Goal: Check status: Check status

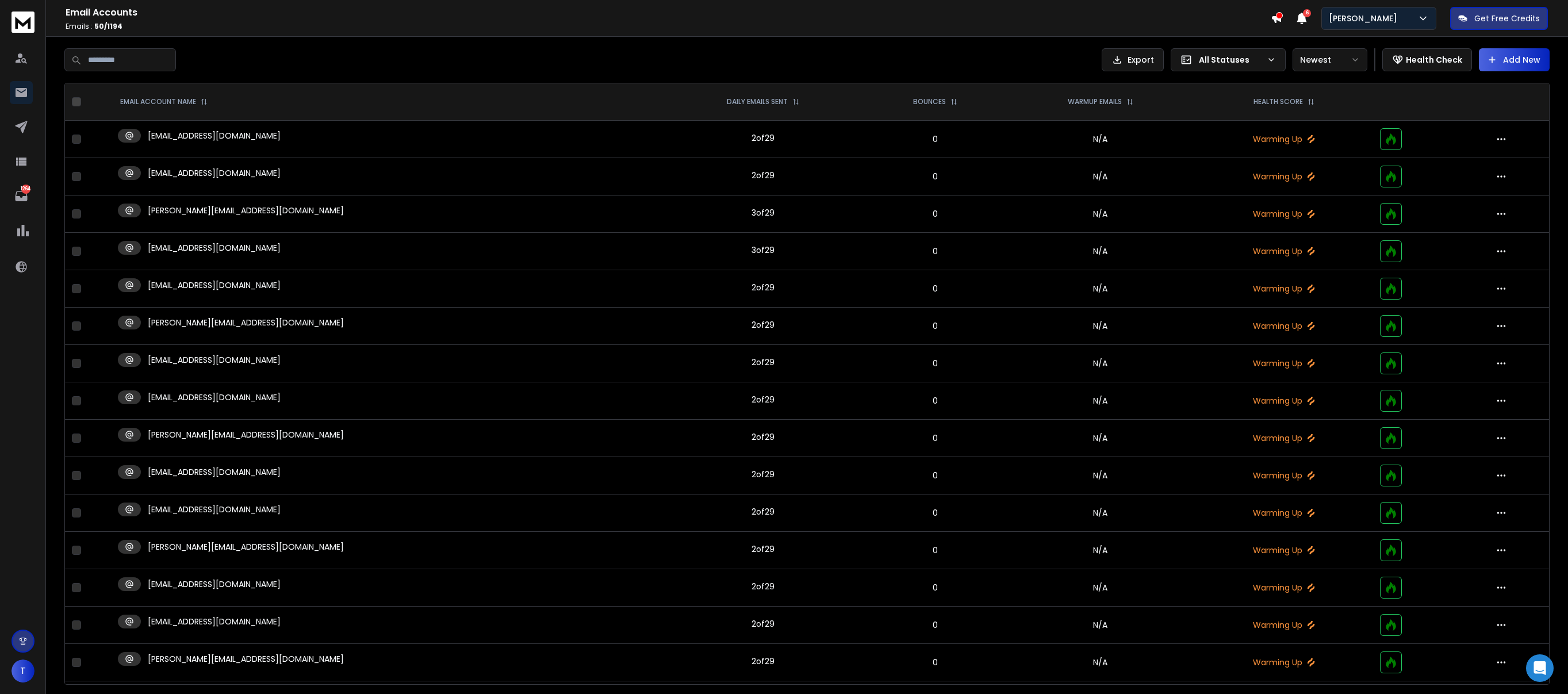
click at [1373, 14] on div "[PERSON_NAME]" at bounding box center [1378, 18] width 100 height 11
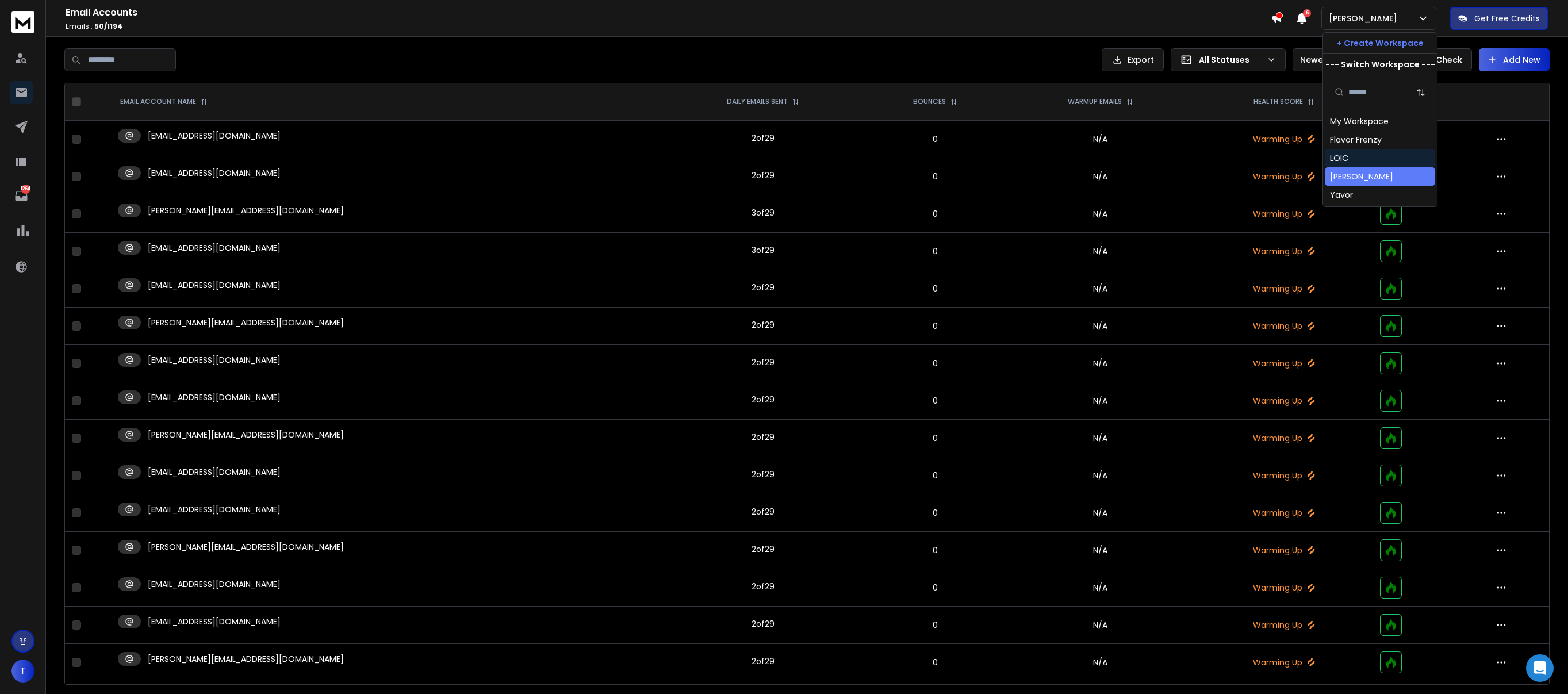
click at [1355, 162] on div "LOIC" at bounding box center [1380, 157] width 109 height 18
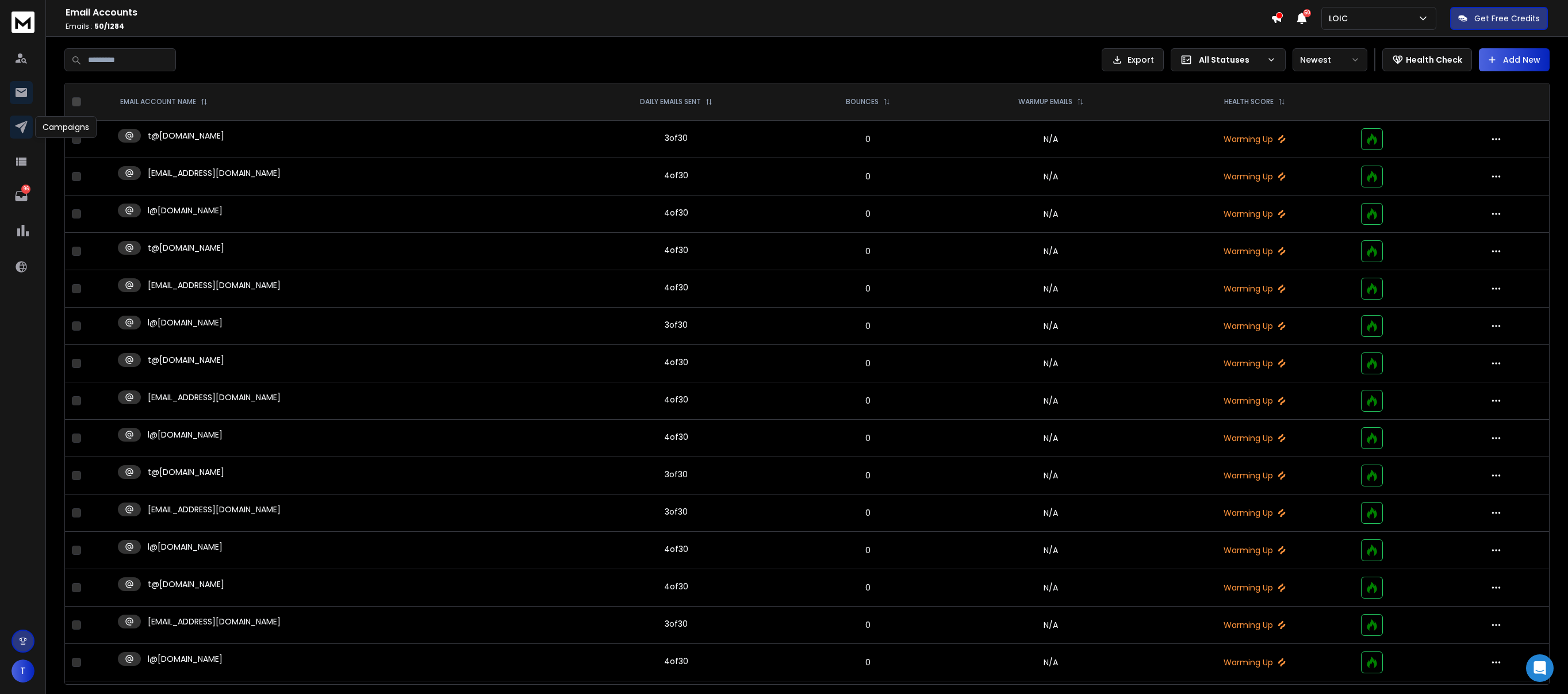
click at [25, 128] on icon at bounding box center [21, 126] width 14 height 14
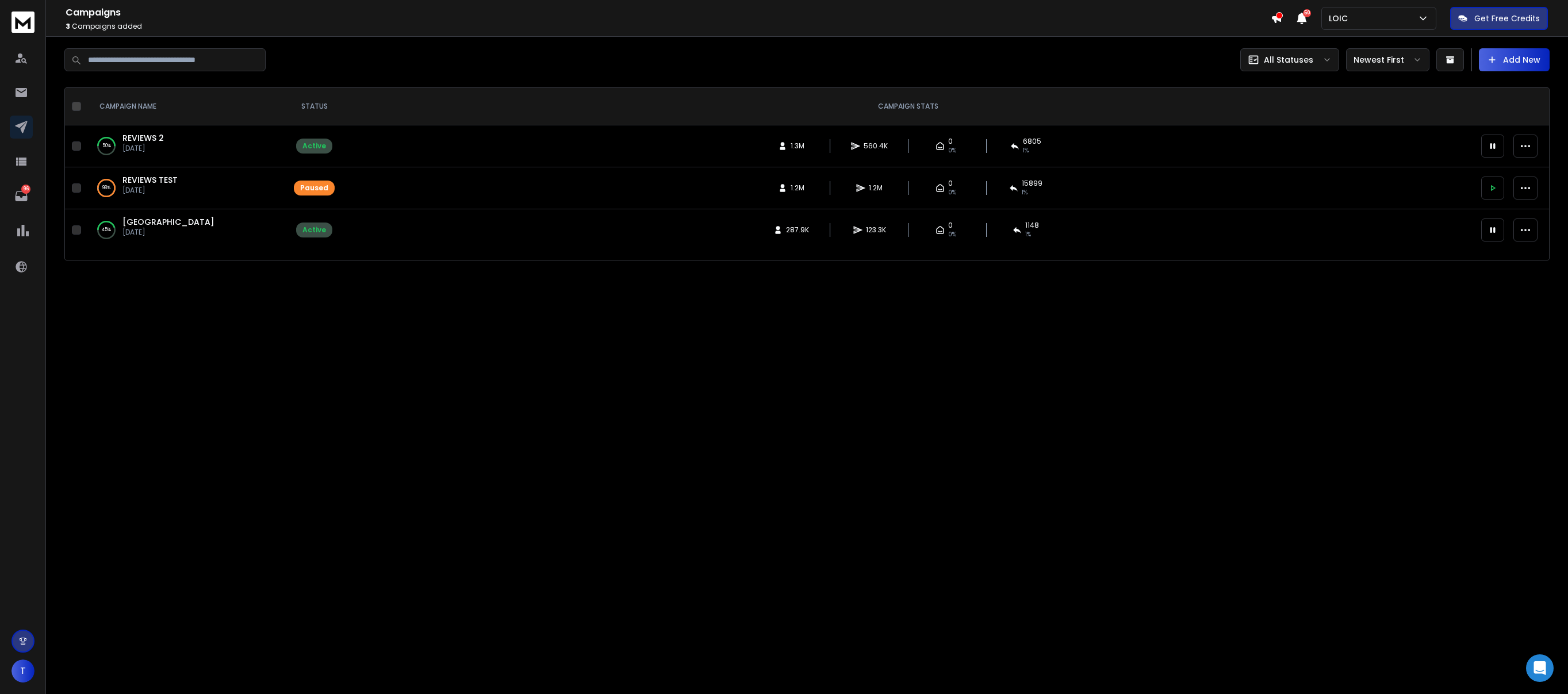
click at [379, 133] on td "1.3M 560.4K 0 0% 6805 1 %" at bounding box center [908, 146] width 1132 height 41
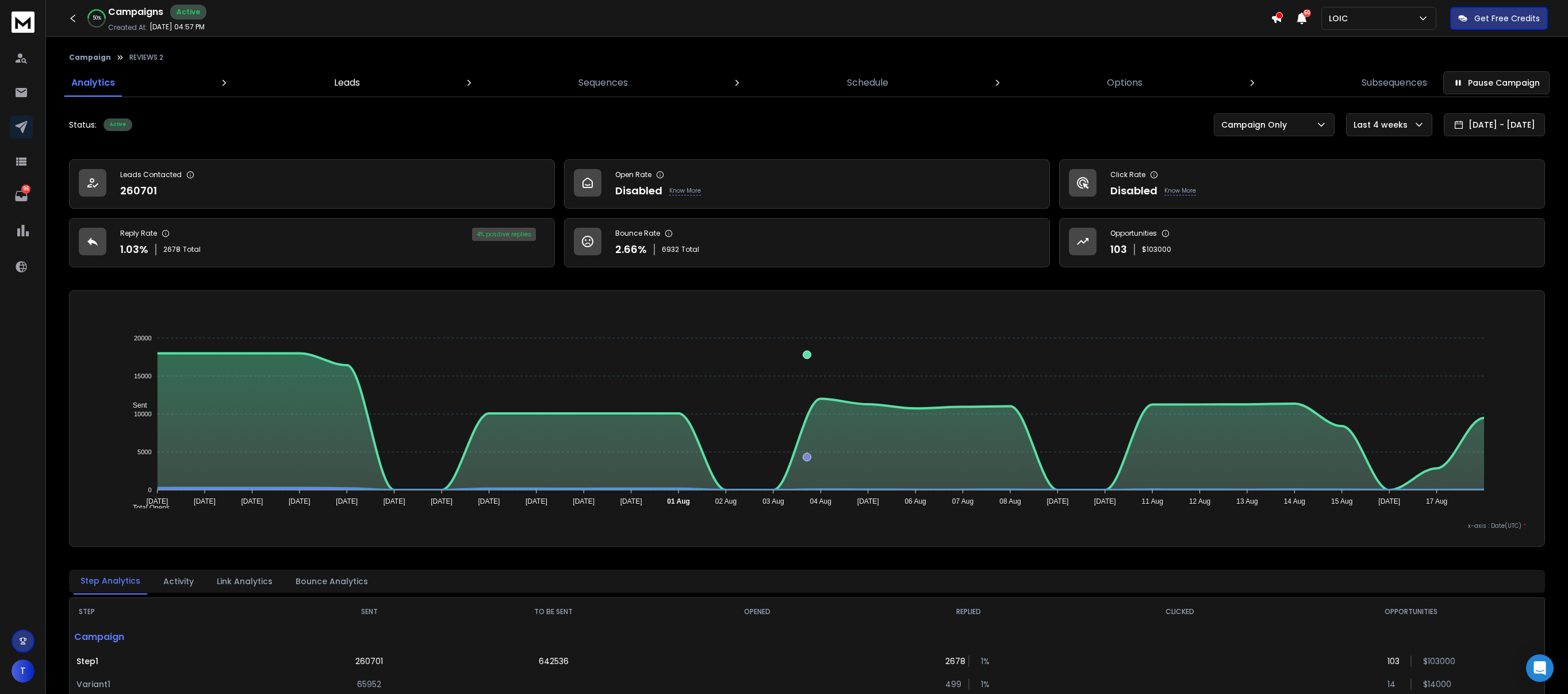
click at [339, 86] on p "Leads" at bounding box center [346, 82] width 25 height 14
